Goal: Find specific page/section: Find specific page/section

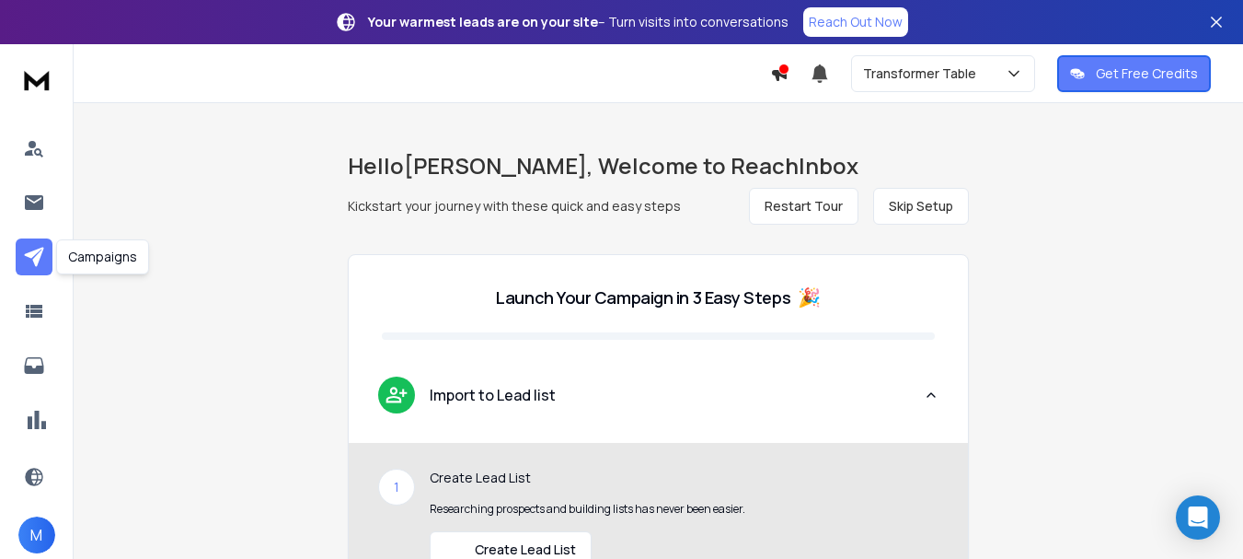
click at [34, 253] on icon at bounding box center [33, 256] width 19 height 19
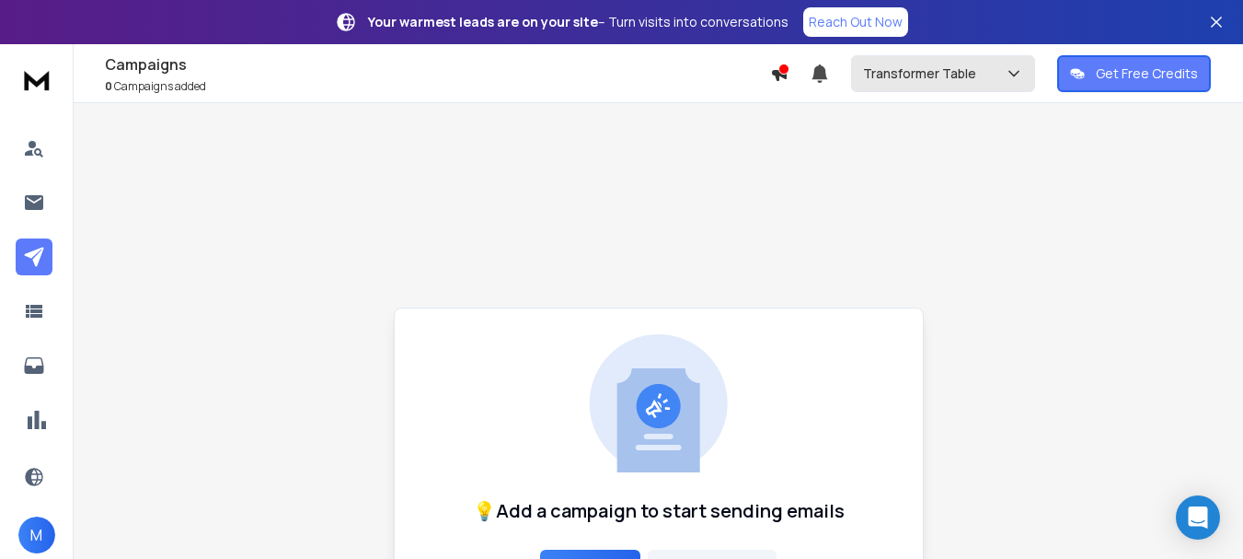
click at [1015, 70] on icon "button" at bounding box center [1014, 73] width 18 height 18
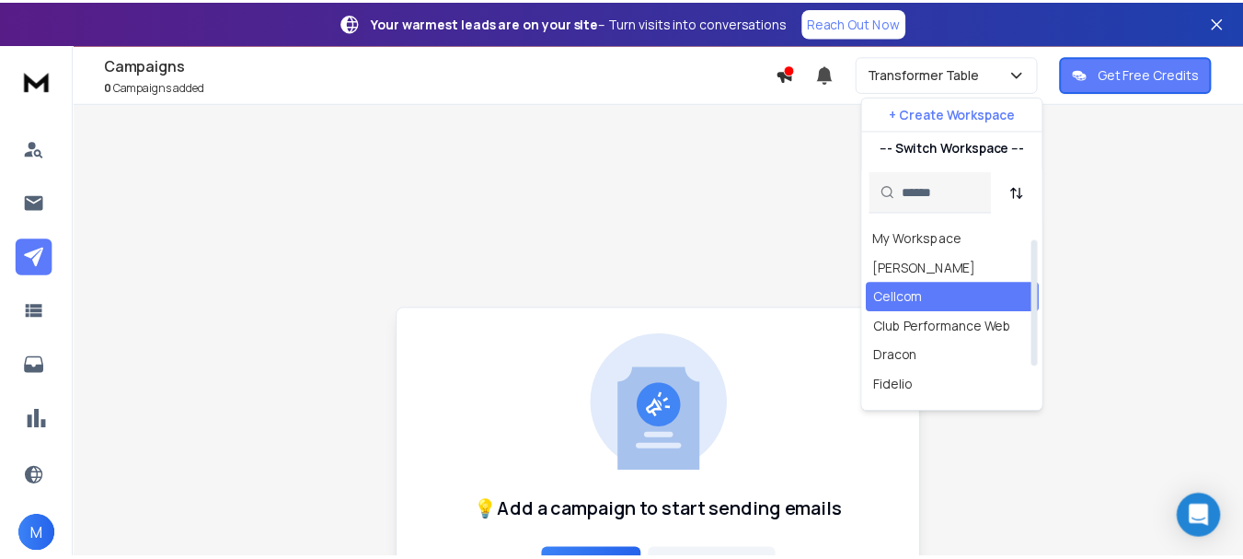
scroll to position [81, 0]
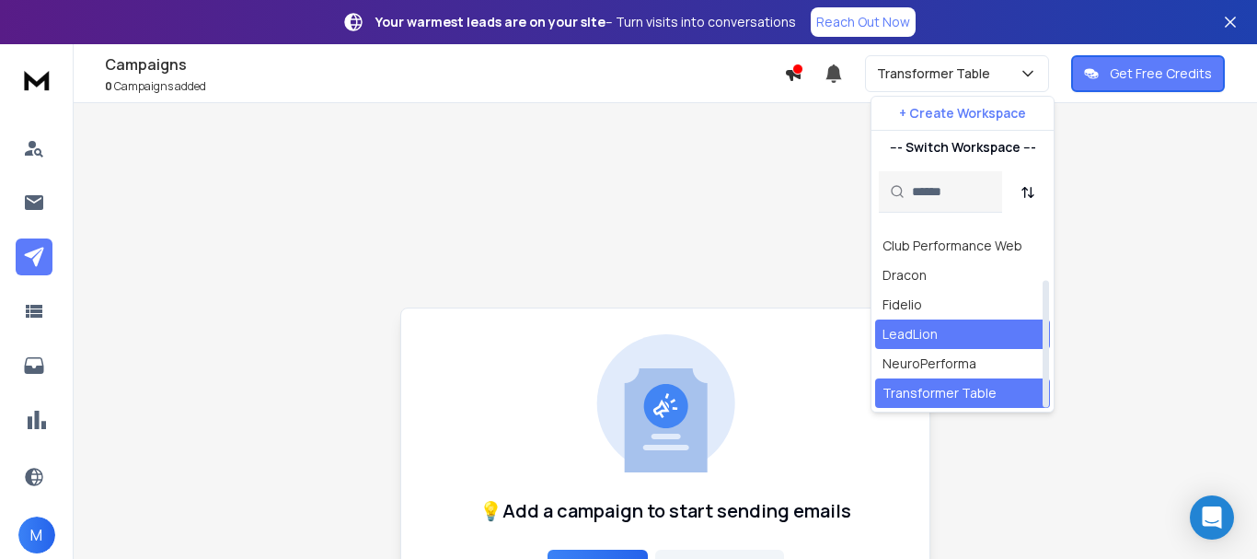
click at [918, 335] on div "LeadLion" at bounding box center [910, 334] width 55 height 18
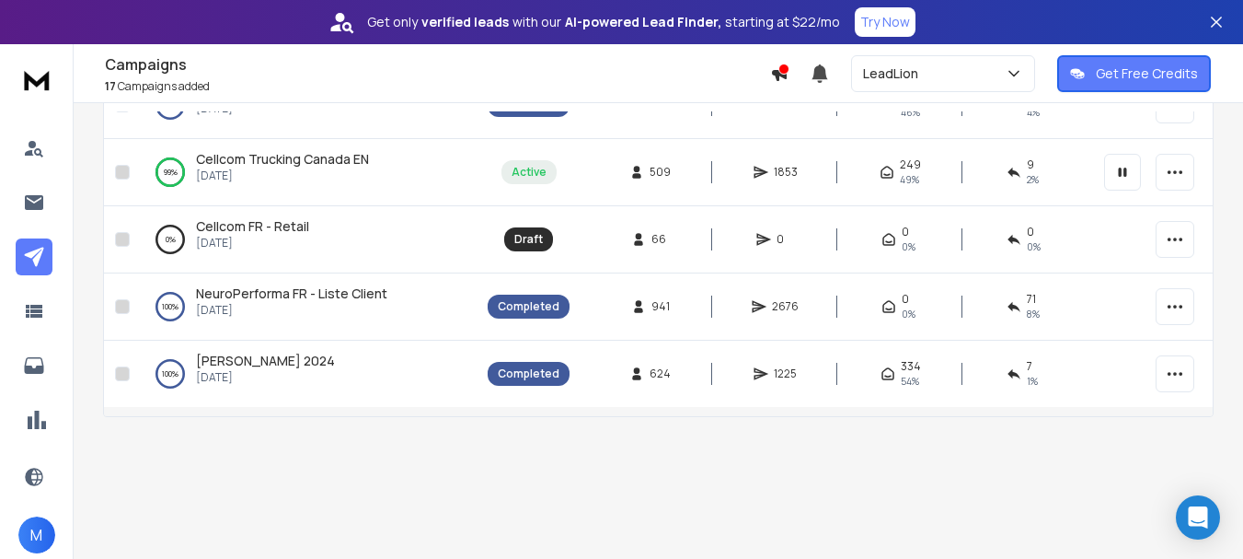
scroll to position [852, 0]
